Goal: Task Accomplishment & Management: Manage account settings

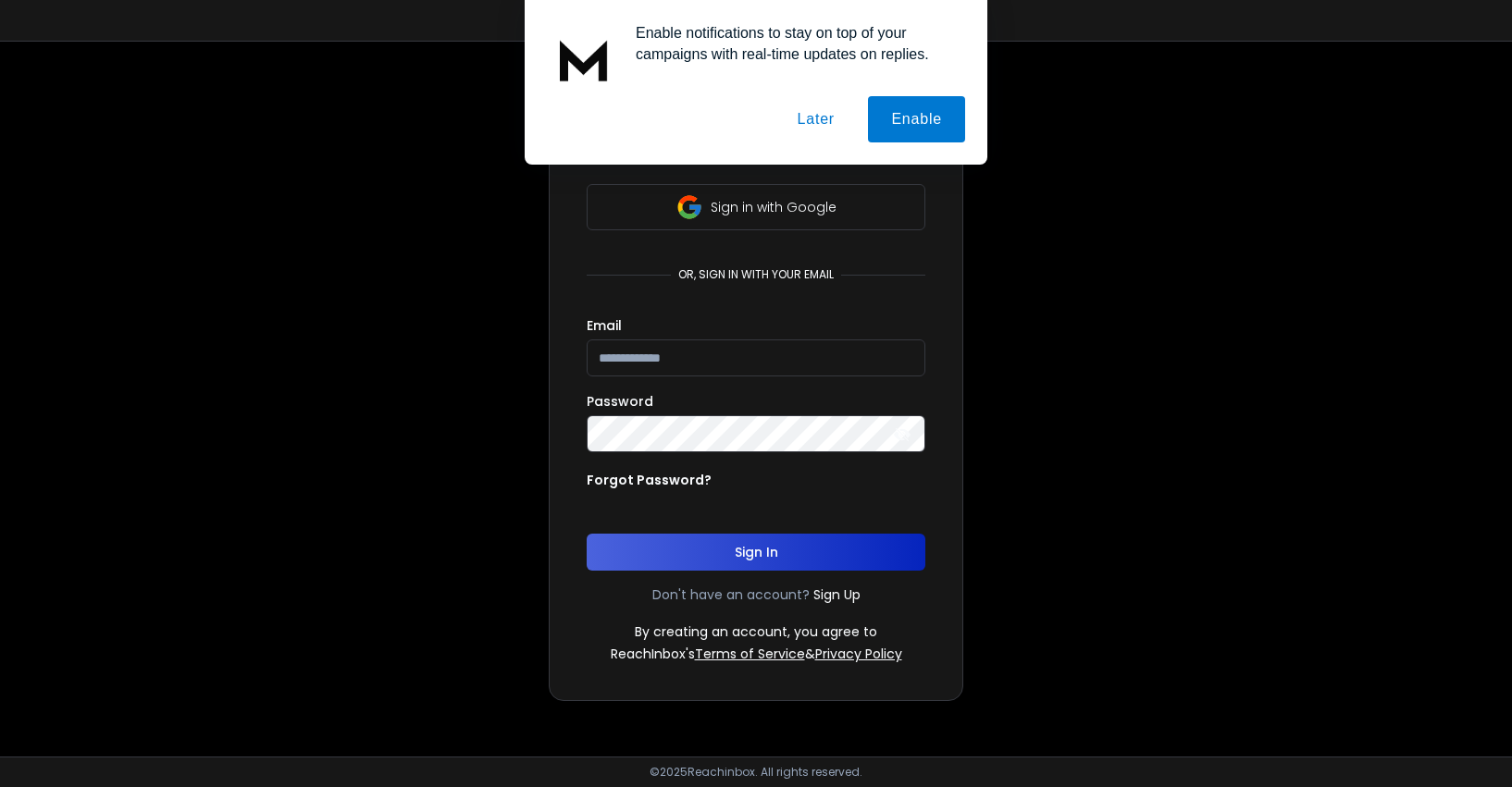
click at [739, 359] on input "email" at bounding box center [756, 358] width 339 height 37
type input "**********"
click at [587, 534] on button "Sign In" at bounding box center [756, 552] width 339 height 37
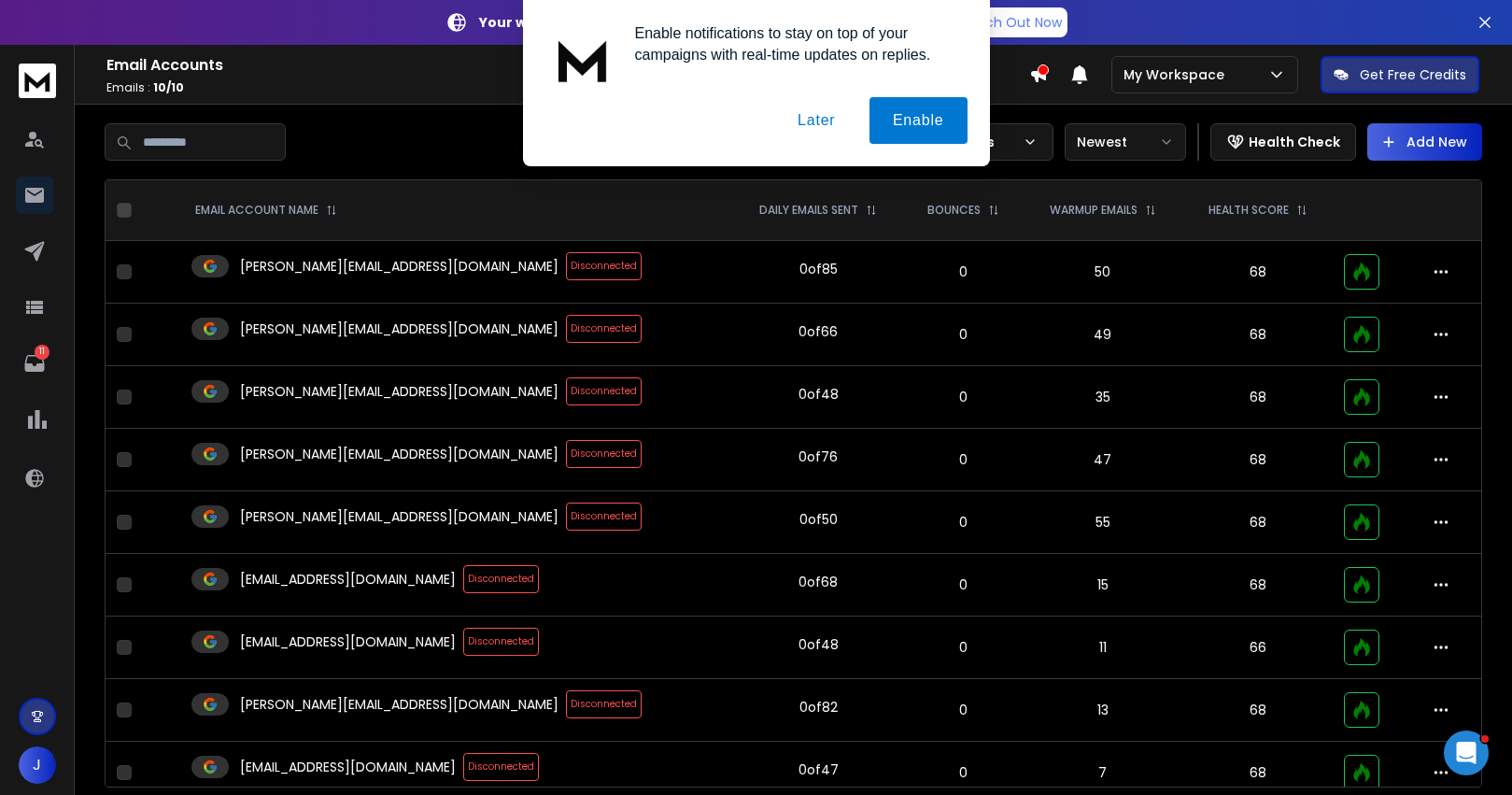
click at [440, 125] on div "Enable notifications to stay on top of your campaigns with real-time updates on…" at bounding box center [756, 83] width 1512 height 167
click at [32, 762] on span "J" at bounding box center [38, 765] width 38 height 38
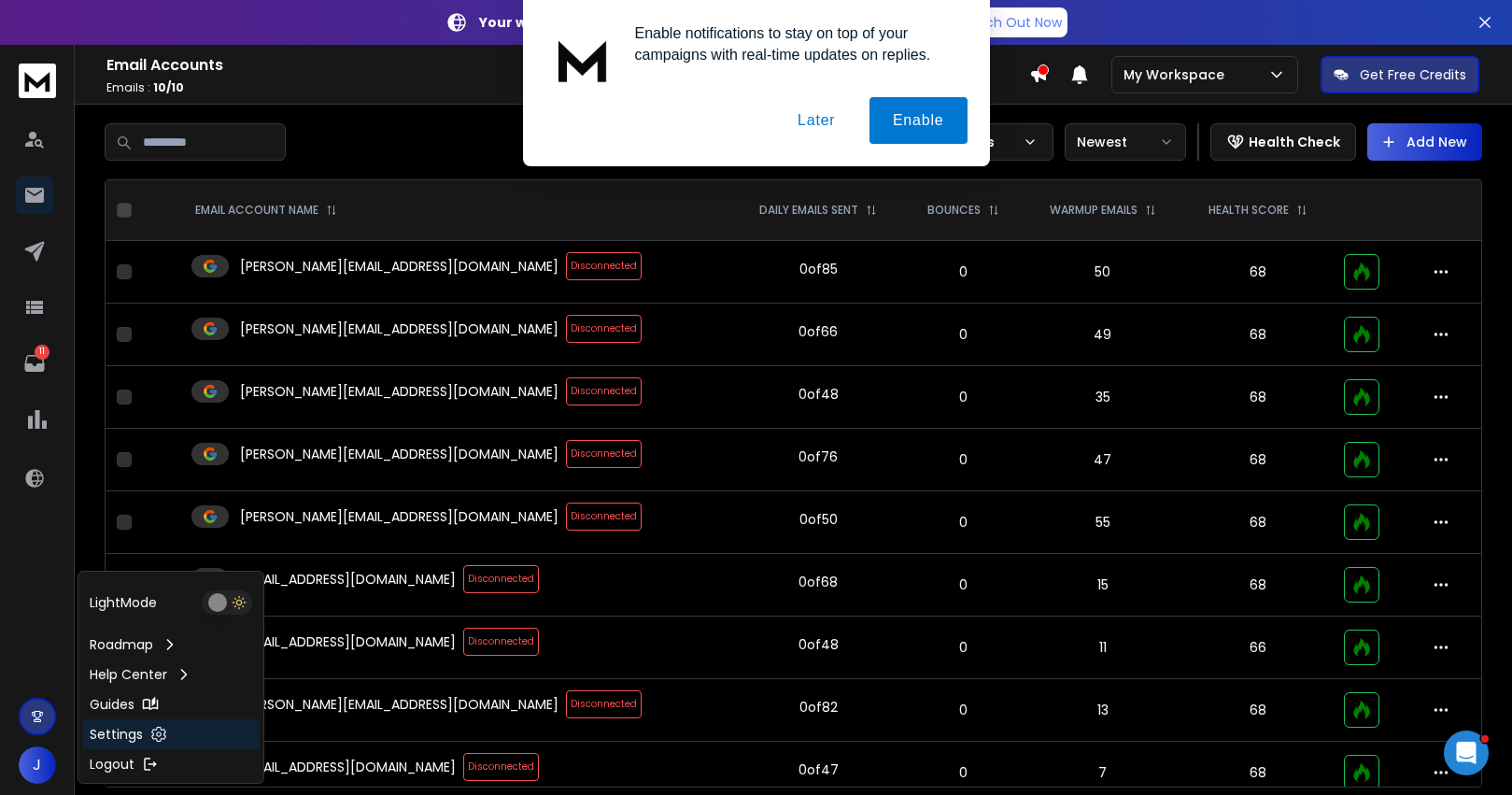
click at [138, 736] on p "Settings" at bounding box center [116, 735] width 54 height 19
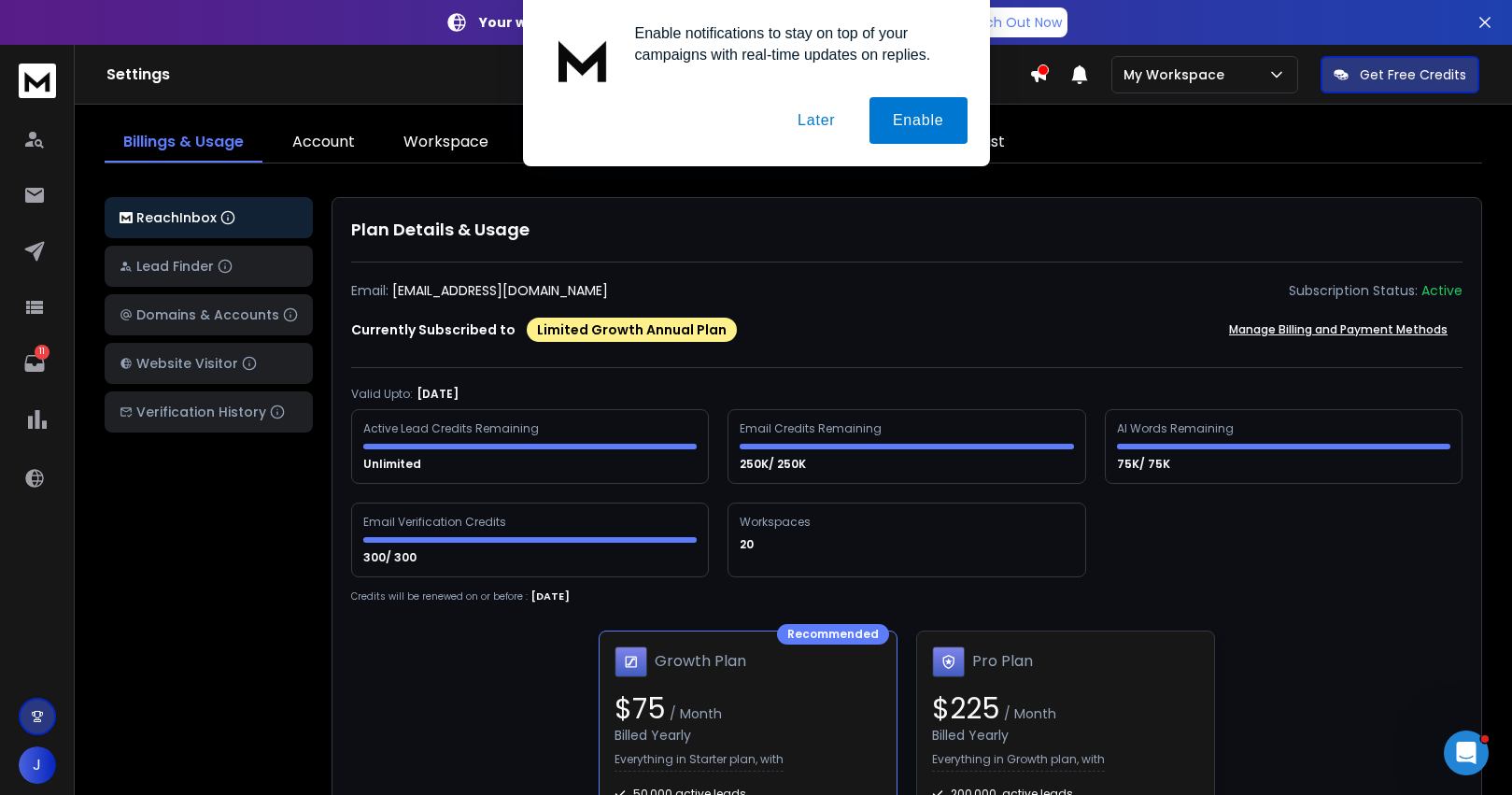
click at [804, 124] on button "Later" at bounding box center [815, 120] width 84 height 47
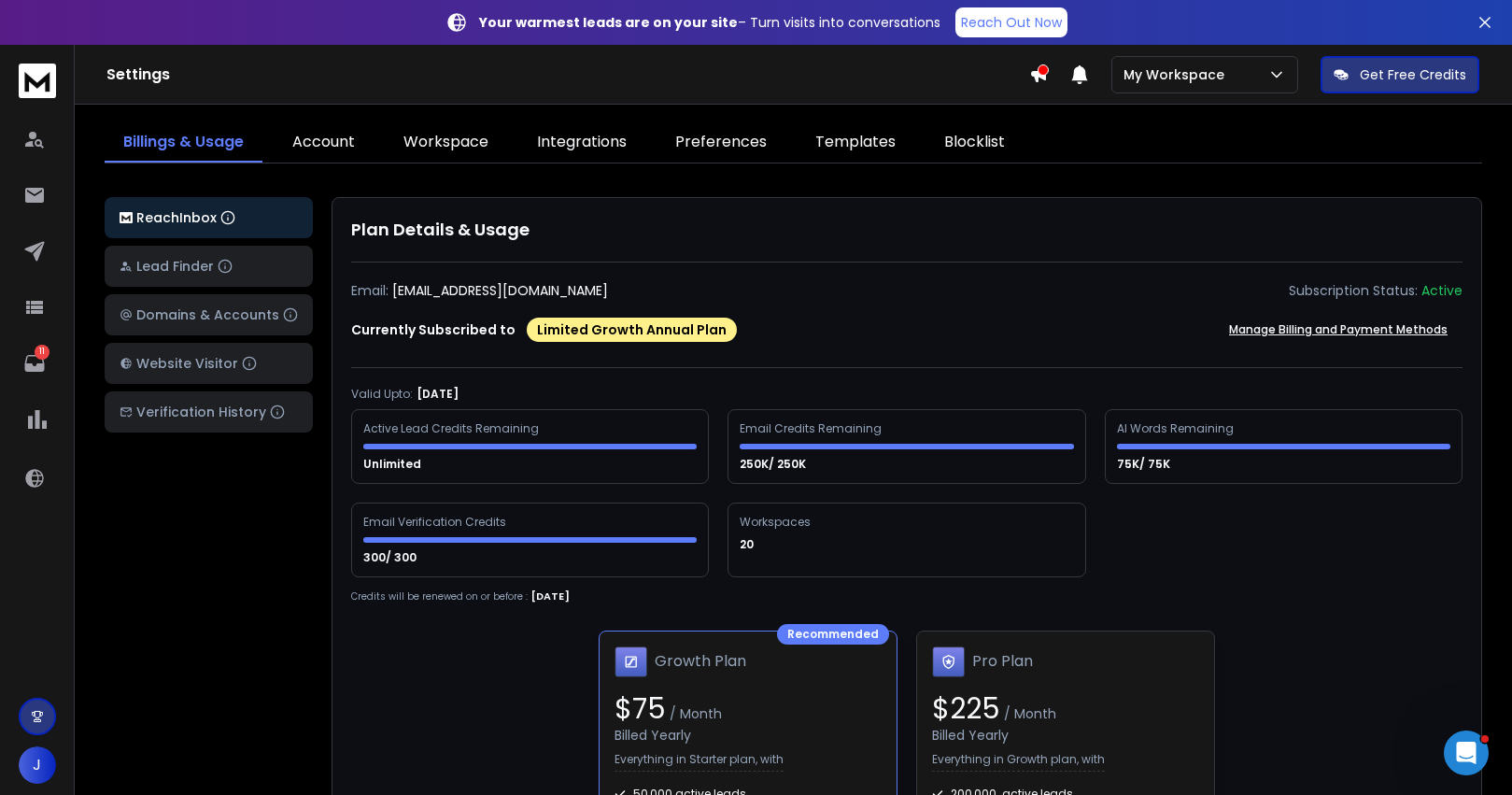
click at [1401, 335] on p "Manage Billing and Payment Methods" at bounding box center [1339, 329] width 219 height 15
